Goal: Task Accomplishment & Management: Manage account settings

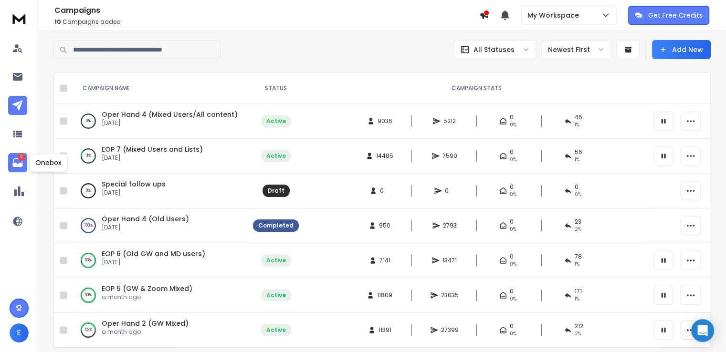
click at [22, 169] on link "5" at bounding box center [17, 162] width 19 height 19
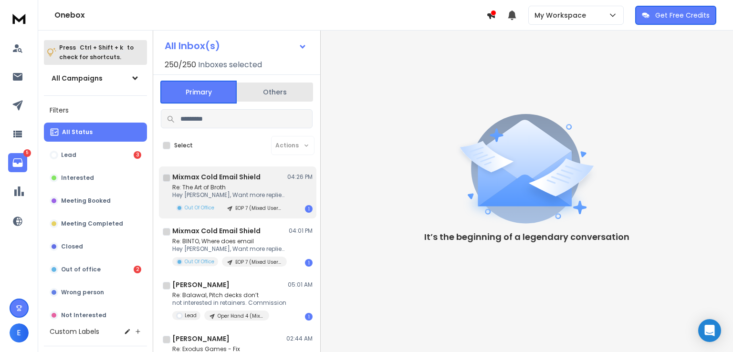
click at [211, 188] on p "Re: The Art of Broth" at bounding box center [229, 188] width 115 height 8
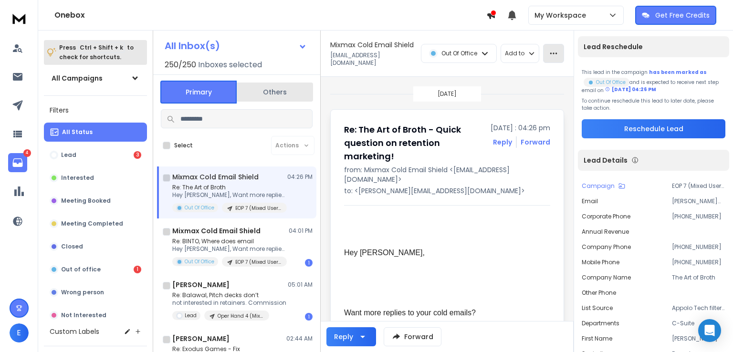
click at [557, 54] on button "button" at bounding box center [553, 53] width 21 height 19
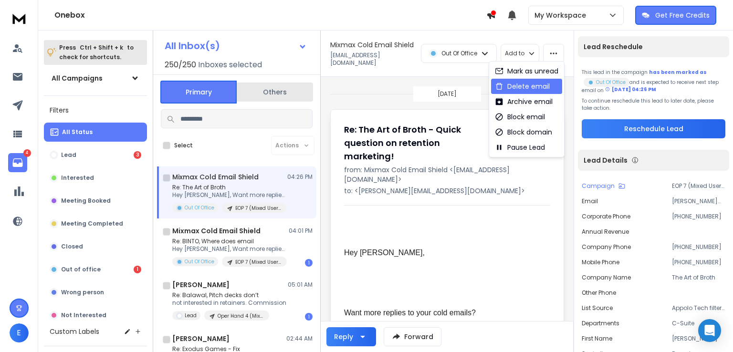
click at [539, 85] on div "Delete email" at bounding box center [522, 87] width 55 height 10
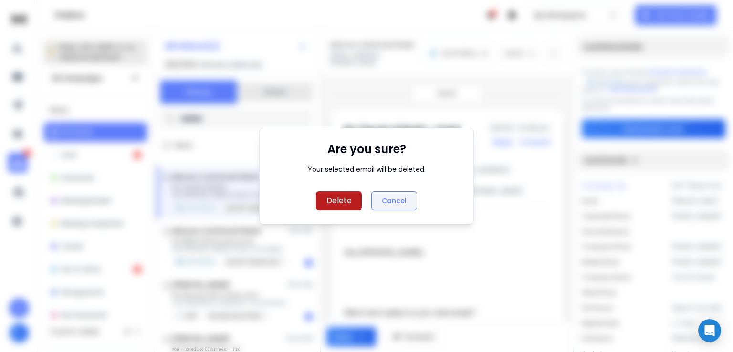
click at [331, 199] on button "Delete" at bounding box center [339, 200] width 46 height 19
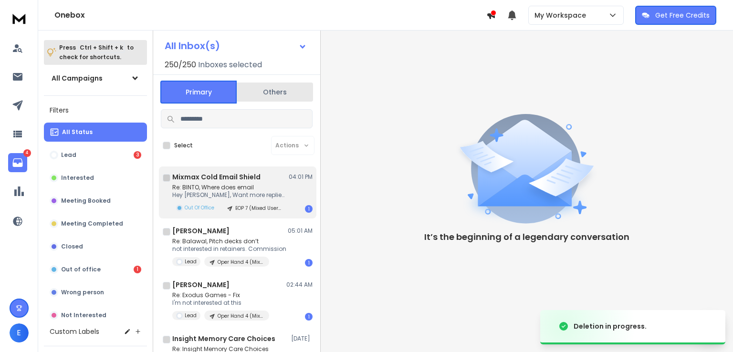
click at [258, 181] on h1 "Mixmax Cold Email Shield" at bounding box center [216, 177] width 88 height 10
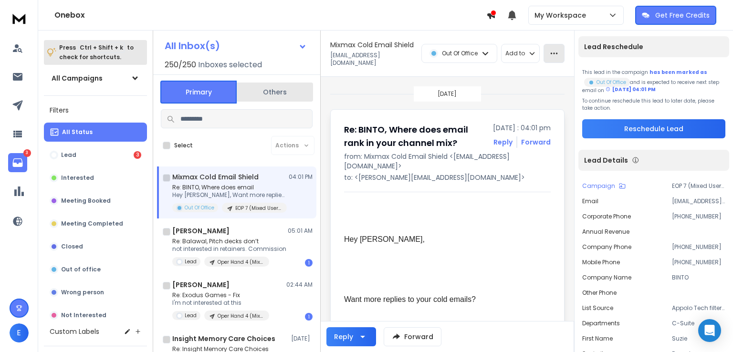
click at [552, 52] on icon "button" at bounding box center [554, 53] width 9 height 9
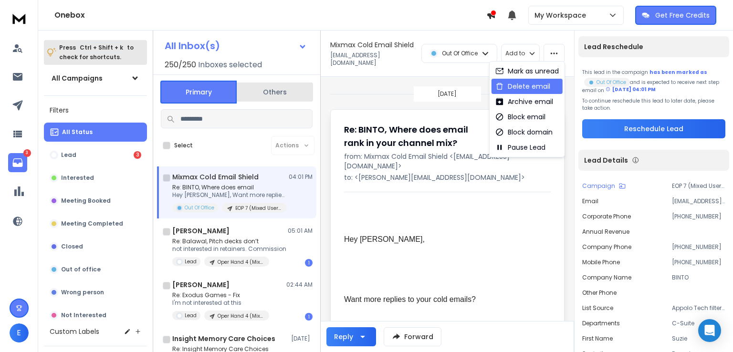
click at [531, 88] on div "Delete email" at bounding box center [522, 87] width 55 height 10
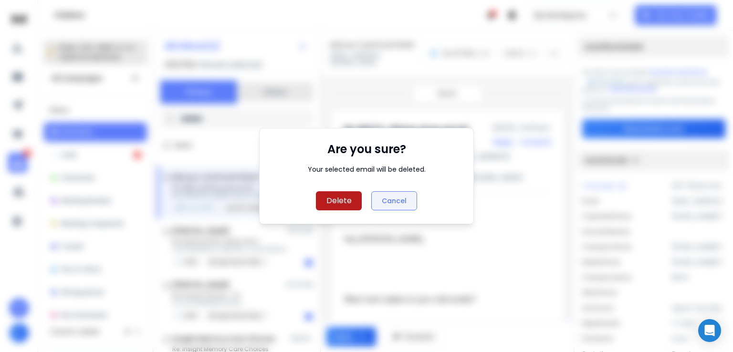
click at [329, 197] on button "Delete" at bounding box center [339, 200] width 46 height 19
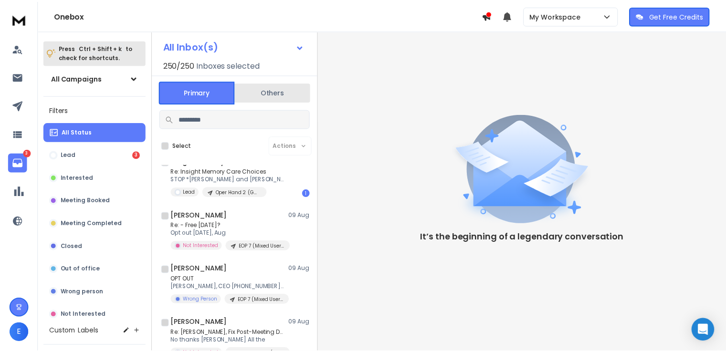
scroll to position [143, 0]
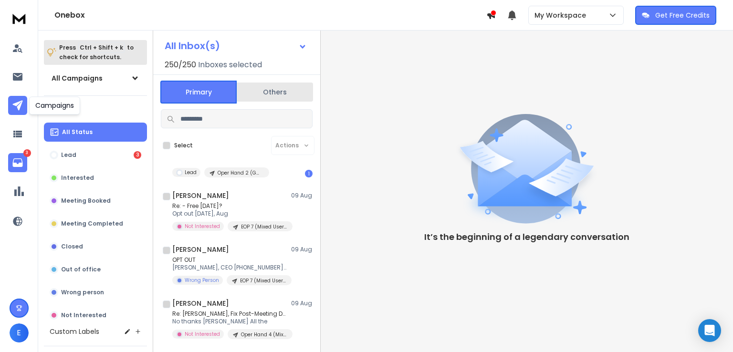
click at [19, 105] on icon at bounding box center [17, 105] width 10 height 10
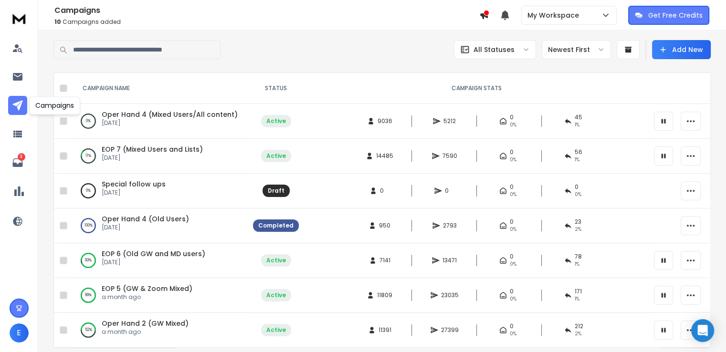
click at [21, 105] on icon at bounding box center [17, 105] width 11 height 11
